Goal: Communication & Community: Answer question/provide support

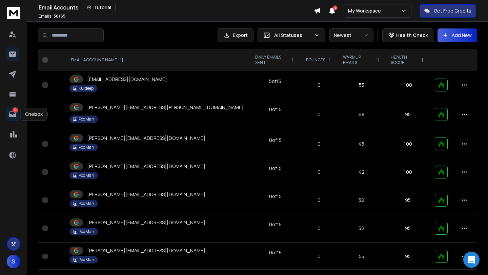
click at [10, 114] on icon at bounding box center [12, 114] width 8 height 8
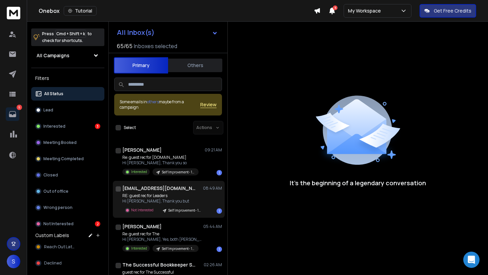
click at [162, 193] on p "RE: guest rec for Leaders" at bounding box center [162, 195] width 81 height 5
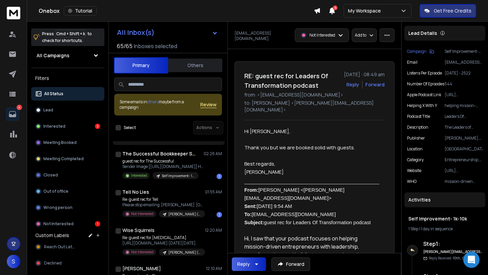
scroll to position [116, 0]
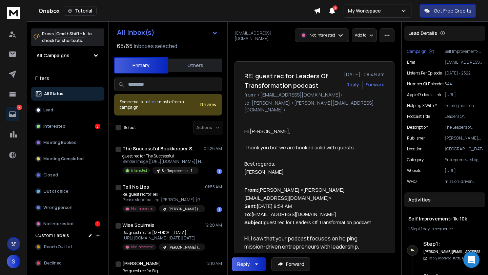
click at [169, 179] on div "[PERSON_NAME] 09:21 AM Re: guest rec for [DOMAIN_NAME] Hi [PERSON_NAME], Thank …" at bounding box center [168, 243] width 119 height 204
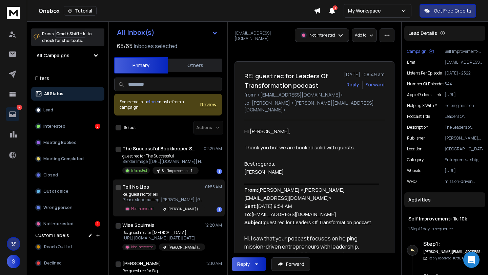
click at [157, 191] on div "Tell No Lies 01:55 AM Re: guest rec for Tell Please stop emailing [PERSON_NAME]…" at bounding box center [172, 198] width 100 height 29
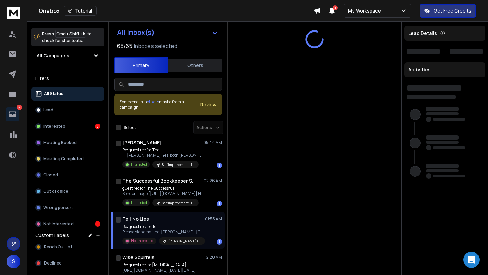
scroll to position [83, 0]
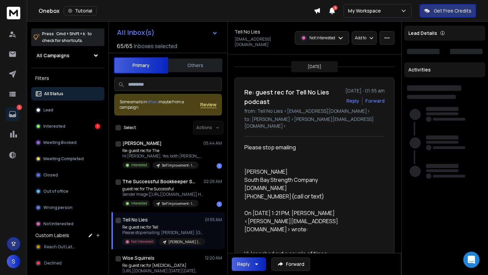
click at [157, 191] on p "guest rec for The Successful" at bounding box center [162, 189] width 81 height 5
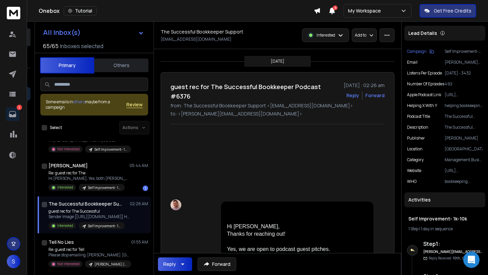
scroll to position [33, 0]
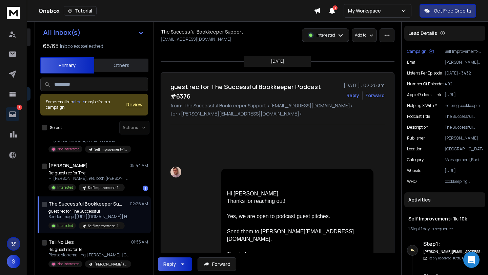
click at [171, 171] on img at bounding box center [176, 172] width 11 height 11
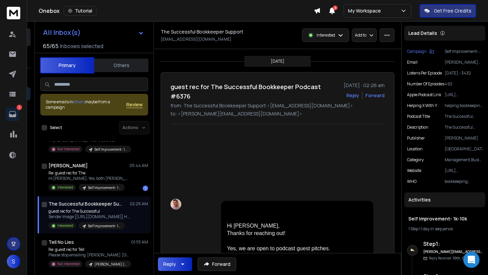
scroll to position [0, 0]
click at [463, 62] on p "[PERSON_NAME][EMAIL_ADDRESS][DOMAIN_NAME]" at bounding box center [464, 62] width 38 height 5
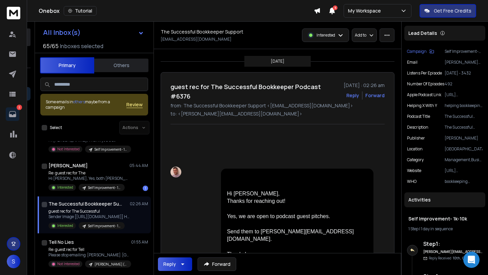
scroll to position [15, 0]
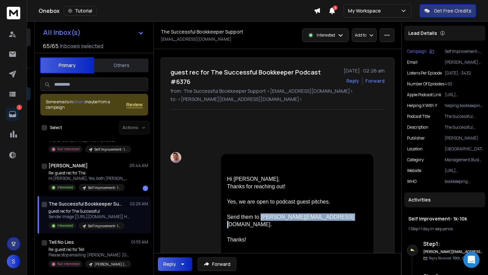
drag, startPoint x: 338, startPoint y: 218, endPoint x: 257, endPoint y: 217, distance: 81.7
click at [257, 217] on p "Thanks for reaching out! Yes, we are open to podcast guest pitches. Send them t…" at bounding box center [297, 213] width 140 height 61
copy p "[PERSON_NAME][EMAIL_ADDRESS][DOMAIN_NAME]"
click at [452, 119] on p "The Successful Bookkeeper Podcast" at bounding box center [464, 116] width 38 height 5
click at [445, 98] on p "[URL][DOMAIN_NAME]" at bounding box center [464, 94] width 38 height 5
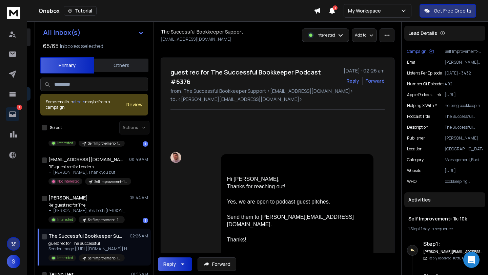
scroll to position [0, 0]
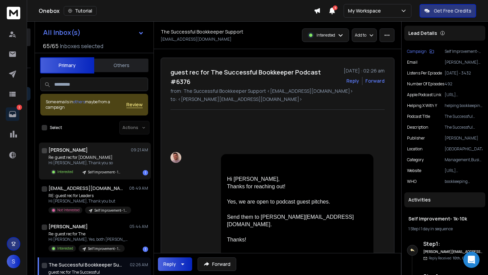
click at [117, 169] on div "Self Improvement- 1k-10k" at bounding box center [102, 172] width 46 height 7
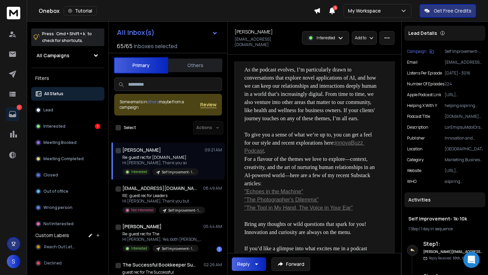
scroll to position [168, 0]
click at [279, 145] on span "To give you a sense of what we’re up to, you can get a feel for our style and r…" at bounding box center [309, 138] width 129 height 14
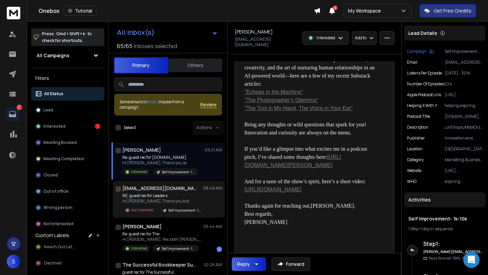
scroll to position [48, 0]
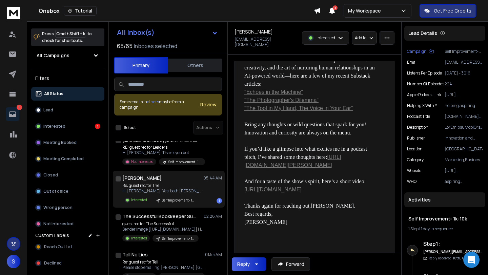
click at [181, 195] on div "Re: guest rec for The Hi [PERSON_NAME], Yes, both [PERSON_NAME] Interested [MED…" at bounding box center [162, 193] width 81 height 21
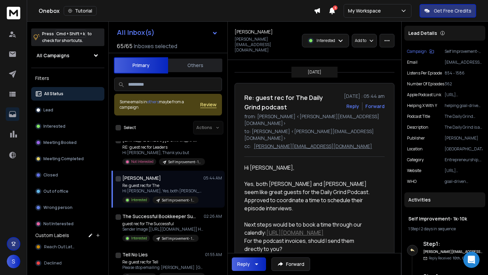
click at [359, 103] on button "Reply" at bounding box center [353, 106] width 13 height 7
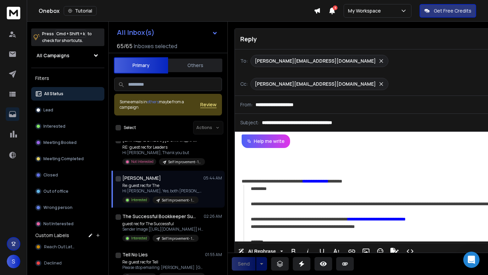
click at [301, 158] on div "**********" at bounding box center [398, 195] width 326 height 94
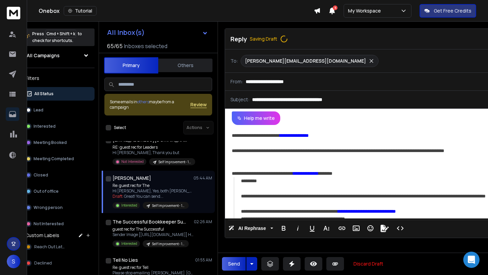
scroll to position [0, 11]
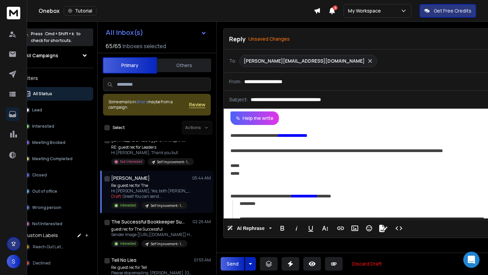
click at [315, 157] on div at bounding box center [387, 158] width 313 height 7
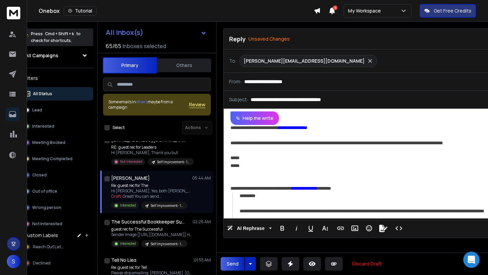
scroll to position [0, 0]
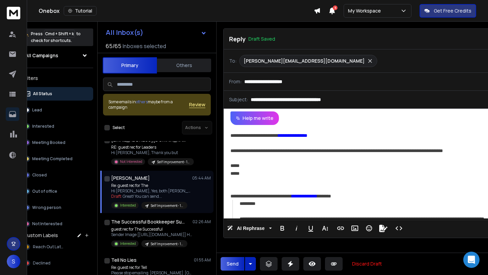
click at [269, 151] on div "**********" at bounding box center [386, 150] width 311 height 7
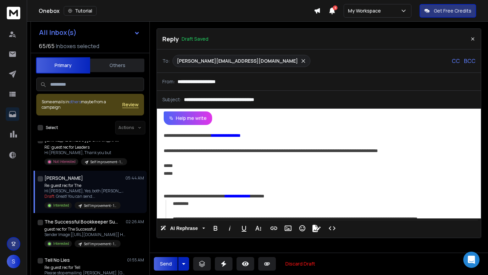
click at [457, 61] on p "CC" at bounding box center [456, 61] width 8 height 8
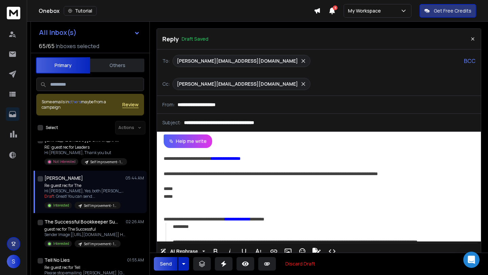
click at [163, 261] on button "Send" at bounding box center [166, 264] width 24 height 14
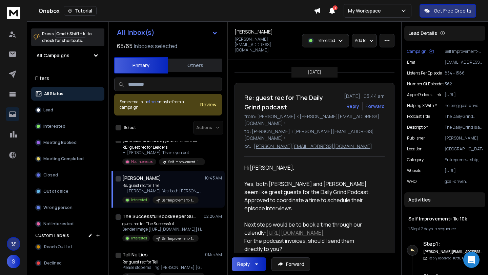
scroll to position [0, 0]
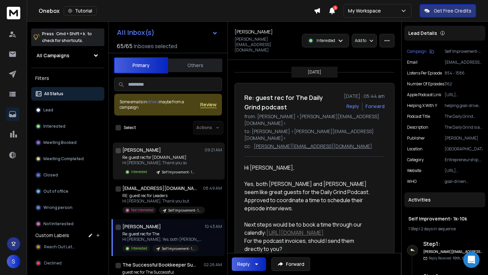
click at [178, 166] on div "Re: guest rec for [DOMAIN_NAME] Hi [PERSON_NAME], Thank you so Interested [MEDI…" at bounding box center [160, 165] width 76 height 21
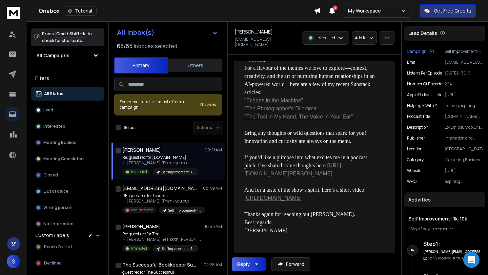
scroll to position [273, 0]
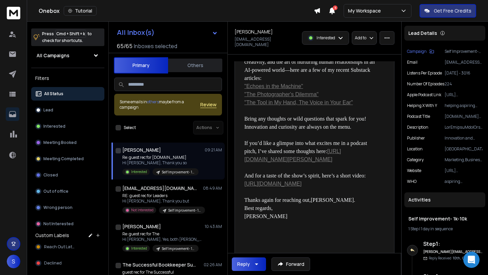
click at [276, 162] on link "[URL][DOMAIN_NAME][PERSON_NAME]" at bounding box center [293, 156] width 97 height 14
click at [461, 98] on p "[URL][DOMAIN_NAME]" at bounding box center [464, 94] width 38 height 5
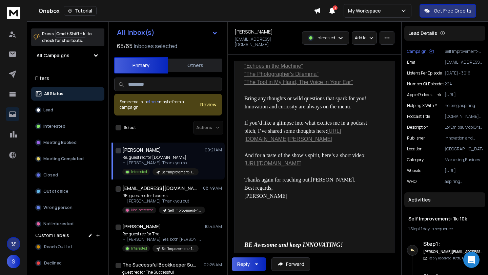
scroll to position [292, 0]
